Goal: Task Accomplishment & Management: Manage account settings

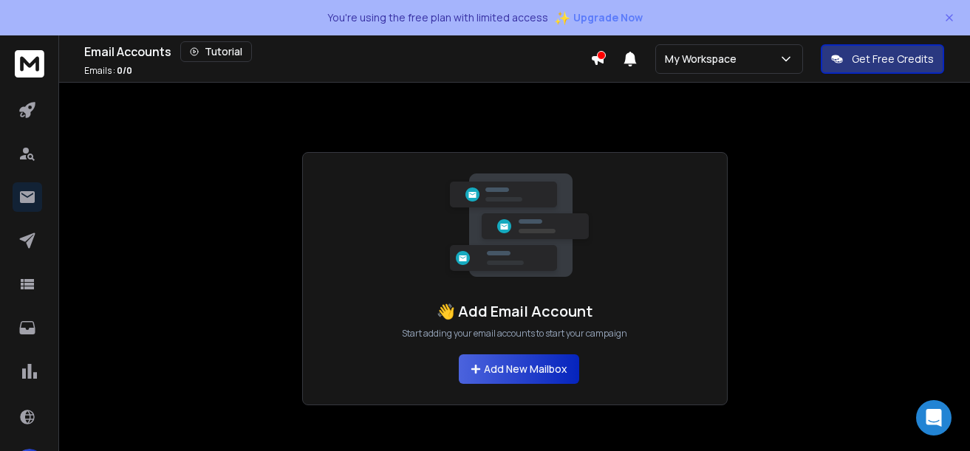
click at [810, 176] on div "👋 Add Email Account Start adding your email accounts to start your campaign Add…" at bounding box center [514, 278] width 863 height 253
click at [778, 60] on div "My Workspace" at bounding box center [729, 59] width 128 height 15
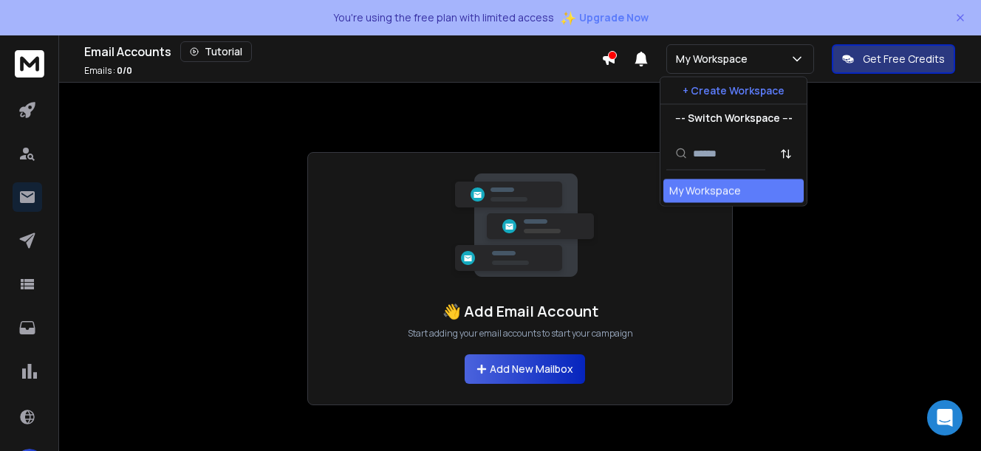
click at [837, 175] on div "👋 Add Email Account Start adding your email accounts to start your campaign Add…" at bounding box center [520, 278] width 874 height 253
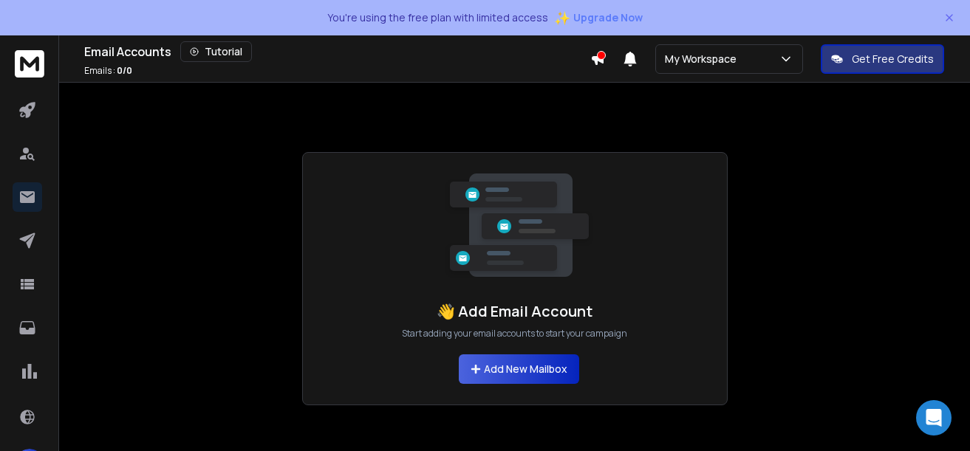
click at [223, 166] on div "👋 Add Email Account Start adding your email accounts to start your campaign Add…" at bounding box center [514, 278] width 863 height 253
click at [209, 52] on button "Tutorial" at bounding box center [216, 51] width 72 height 21
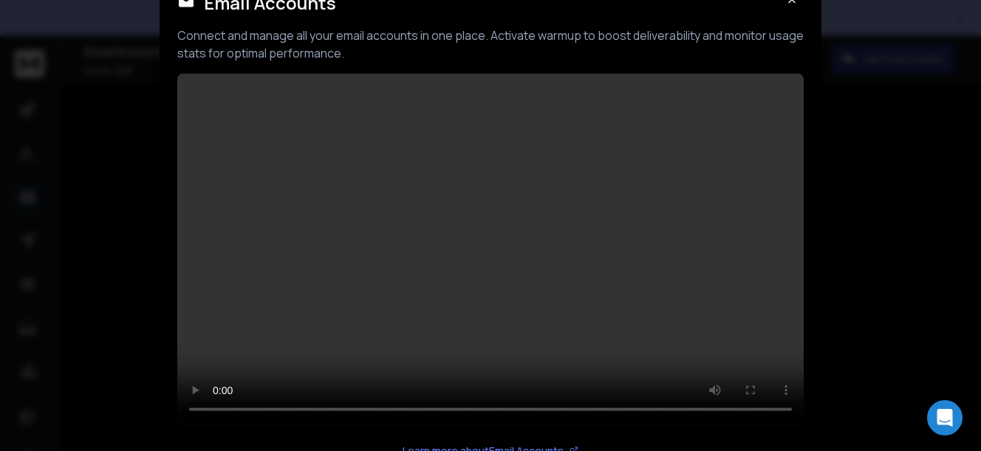
click at [837, 80] on div at bounding box center [490, 225] width 981 height 451
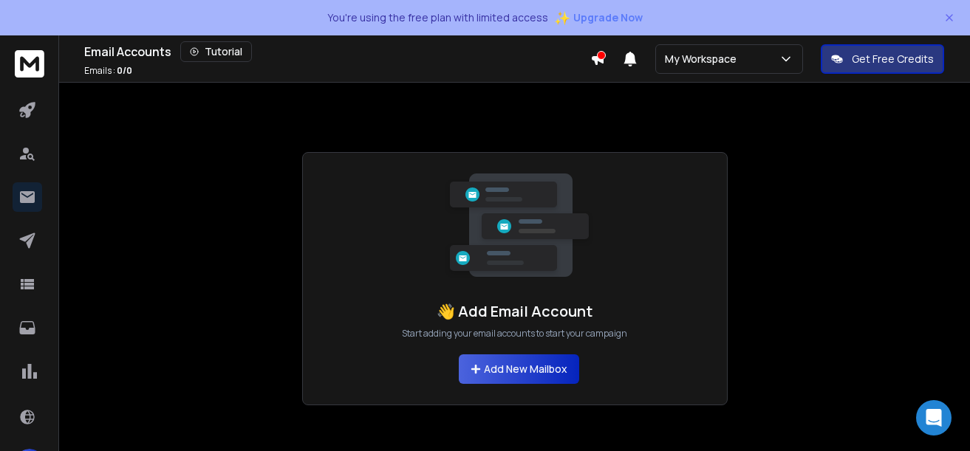
click at [527, 368] on button "Add New Mailbox" at bounding box center [519, 369] width 120 height 30
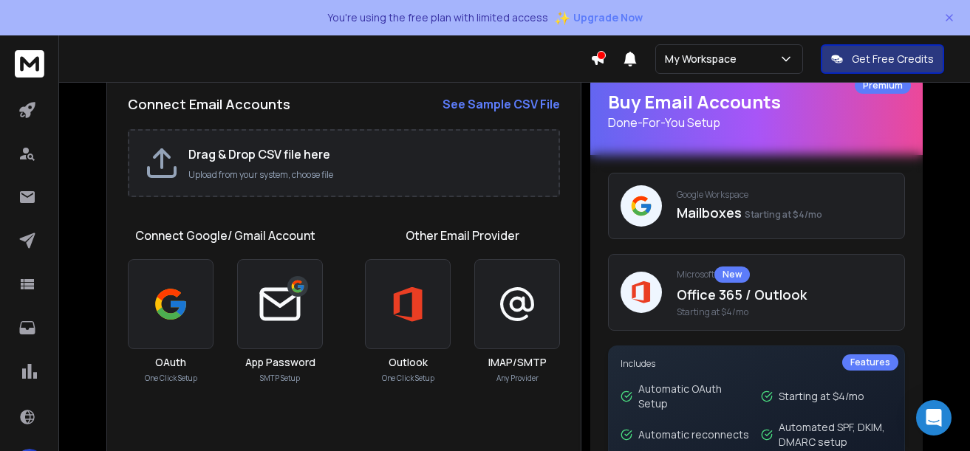
scroll to position [108, 0]
click at [160, 326] on div at bounding box center [171, 304] width 86 height 90
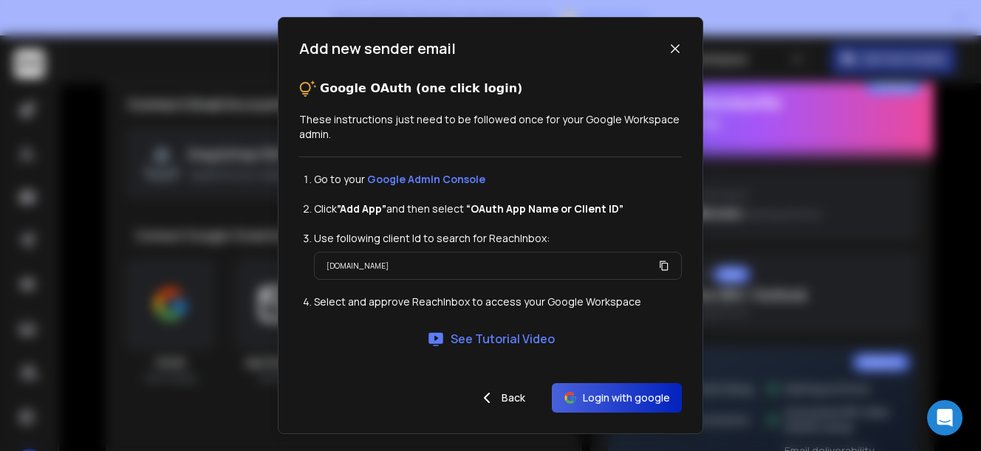
click at [674, 46] on icon at bounding box center [674, 48] width 13 height 13
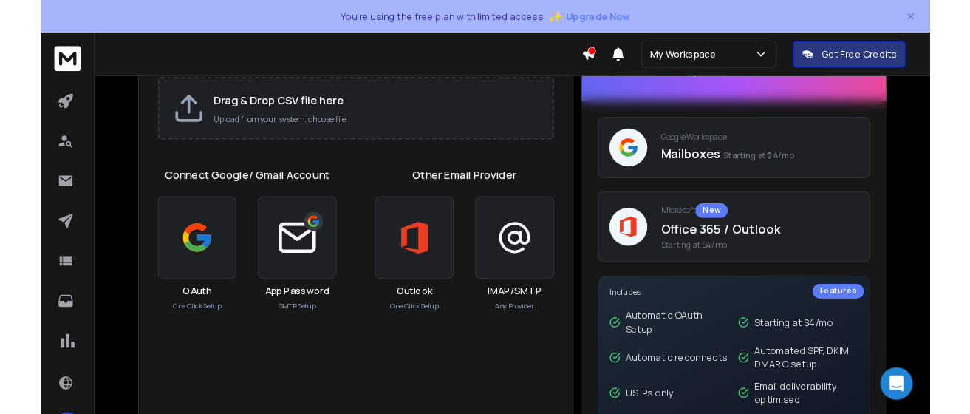
scroll to position [82, 0]
